Goal: Information Seeking & Learning: Understand process/instructions

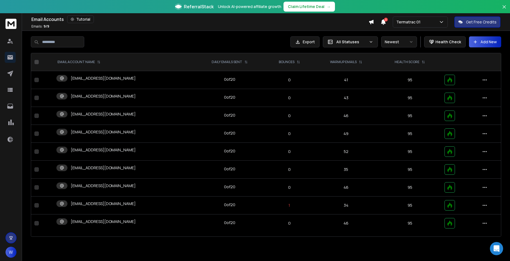
click at [228, 79] on div "0 of 20" at bounding box center [229, 80] width 11 height 6
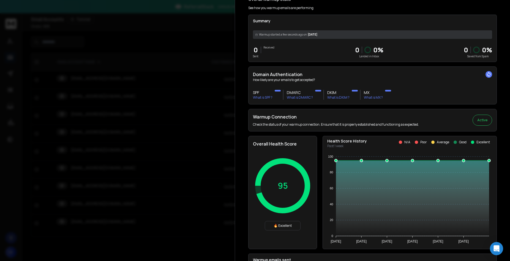
scroll to position [48, 0]
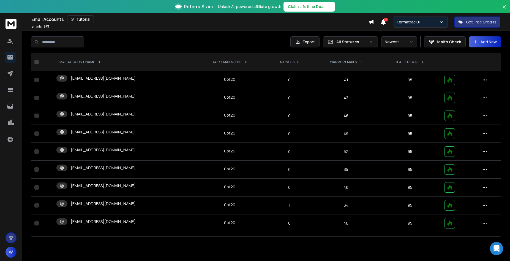
click at [432, 24] on div "Termatrac 01" at bounding box center [420, 22] width 48 height 6
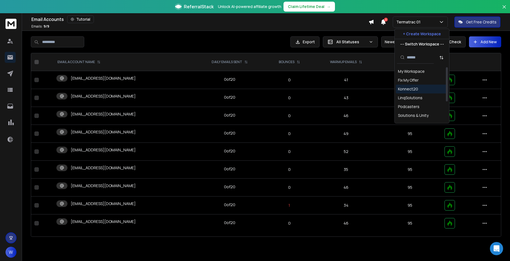
click at [417, 88] on div "Konnect20" at bounding box center [408, 89] width 20 height 6
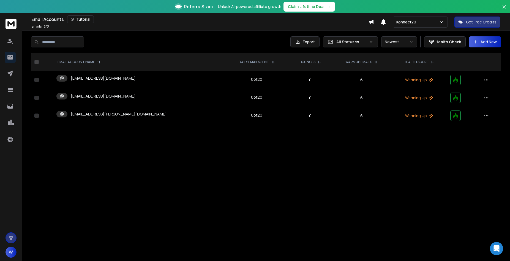
drag, startPoint x: 309, startPoint y: 152, endPoint x: 315, endPoint y: 146, distance: 9.3
click at [309, 151] on div "ReferralStack Unlock AI-powered affiliate growth Lifetime Deals available! Clai…" at bounding box center [255, 130] width 510 height 261
click at [11, 250] on span "W" at bounding box center [11, 251] width 11 height 11
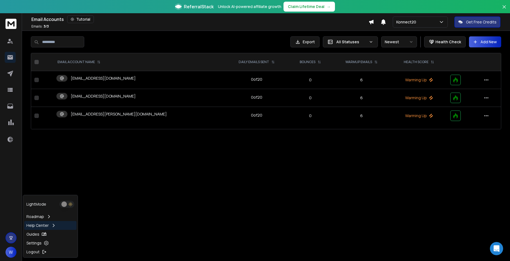
click at [37, 223] on p "Help Center" at bounding box center [37, 225] width 22 height 6
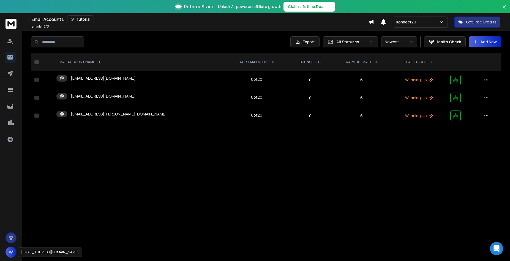
click at [11, 253] on span "W" at bounding box center [11, 251] width 11 height 11
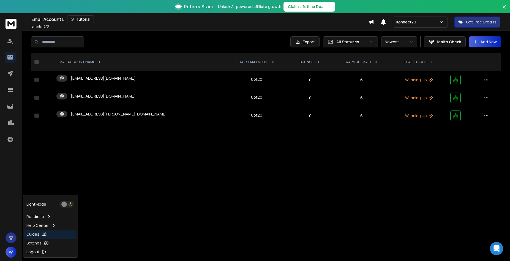
click at [40, 233] on link "Guides" at bounding box center [50, 234] width 52 height 9
